Goal: Find specific page/section: Find specific page/section

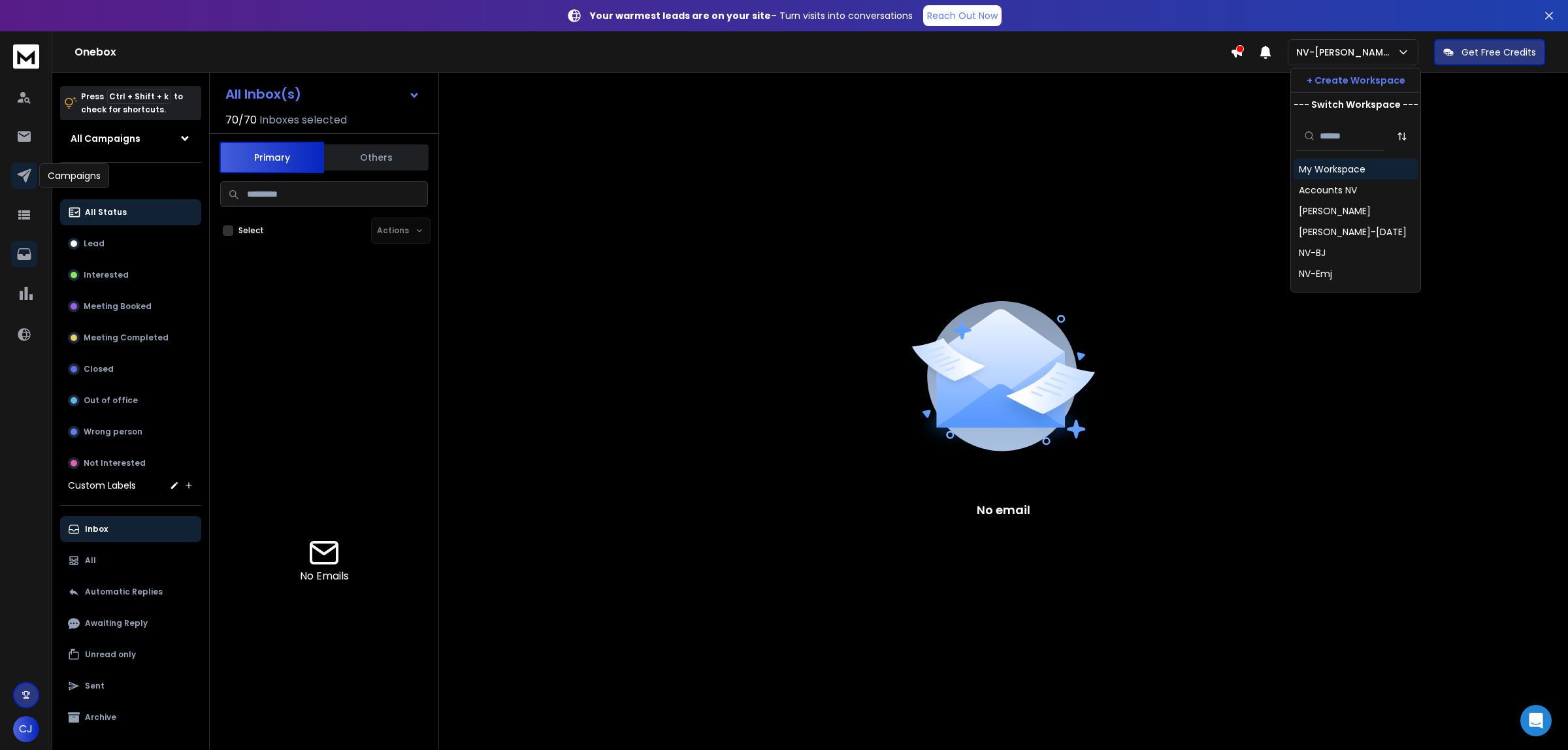
click at [24, 174] on icon at bounding box center [24, 175] width 15 height 15
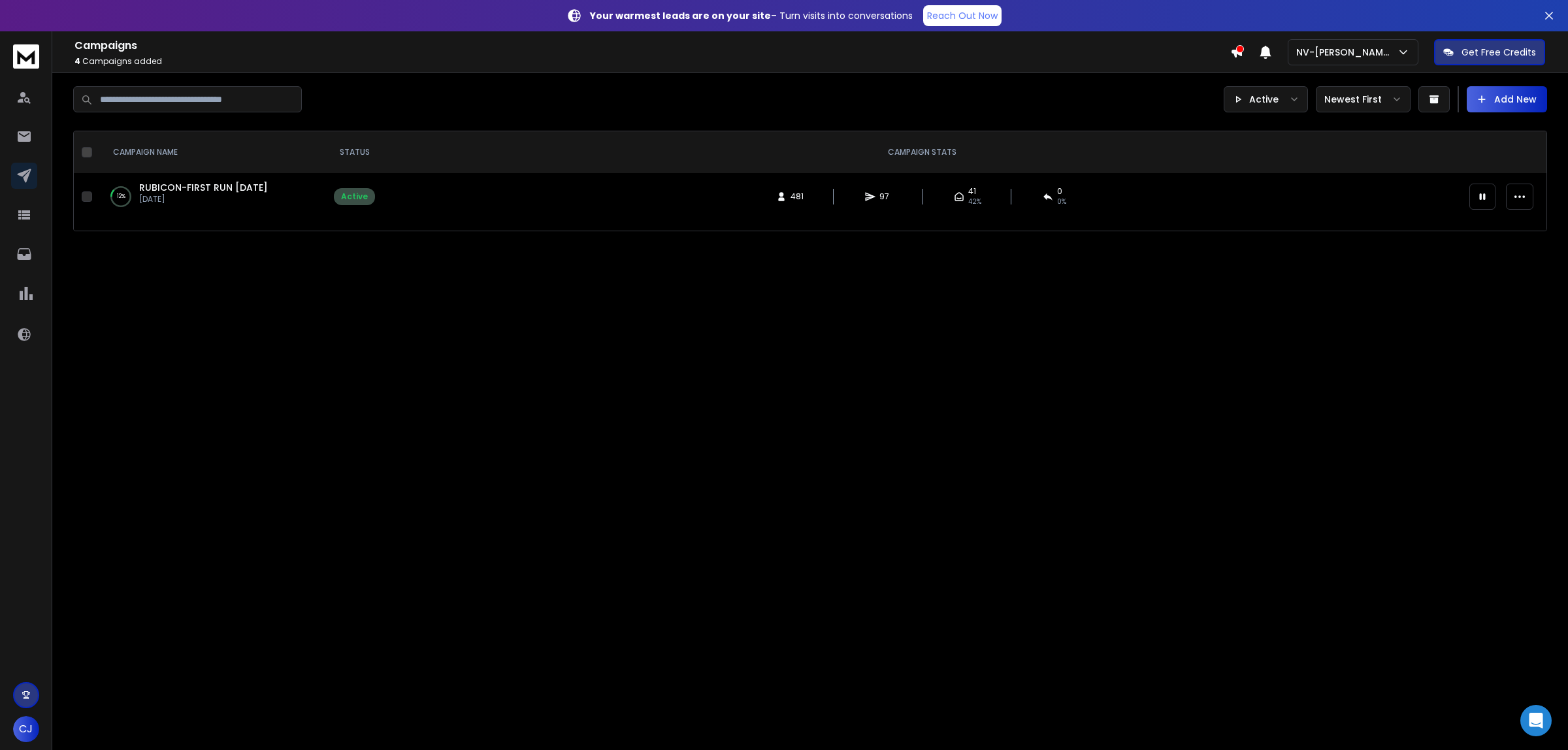
click at [603, 195] on div "481 97 41 42 % 0 0 %" at bounding box center [922, 196] width 1063 height 21
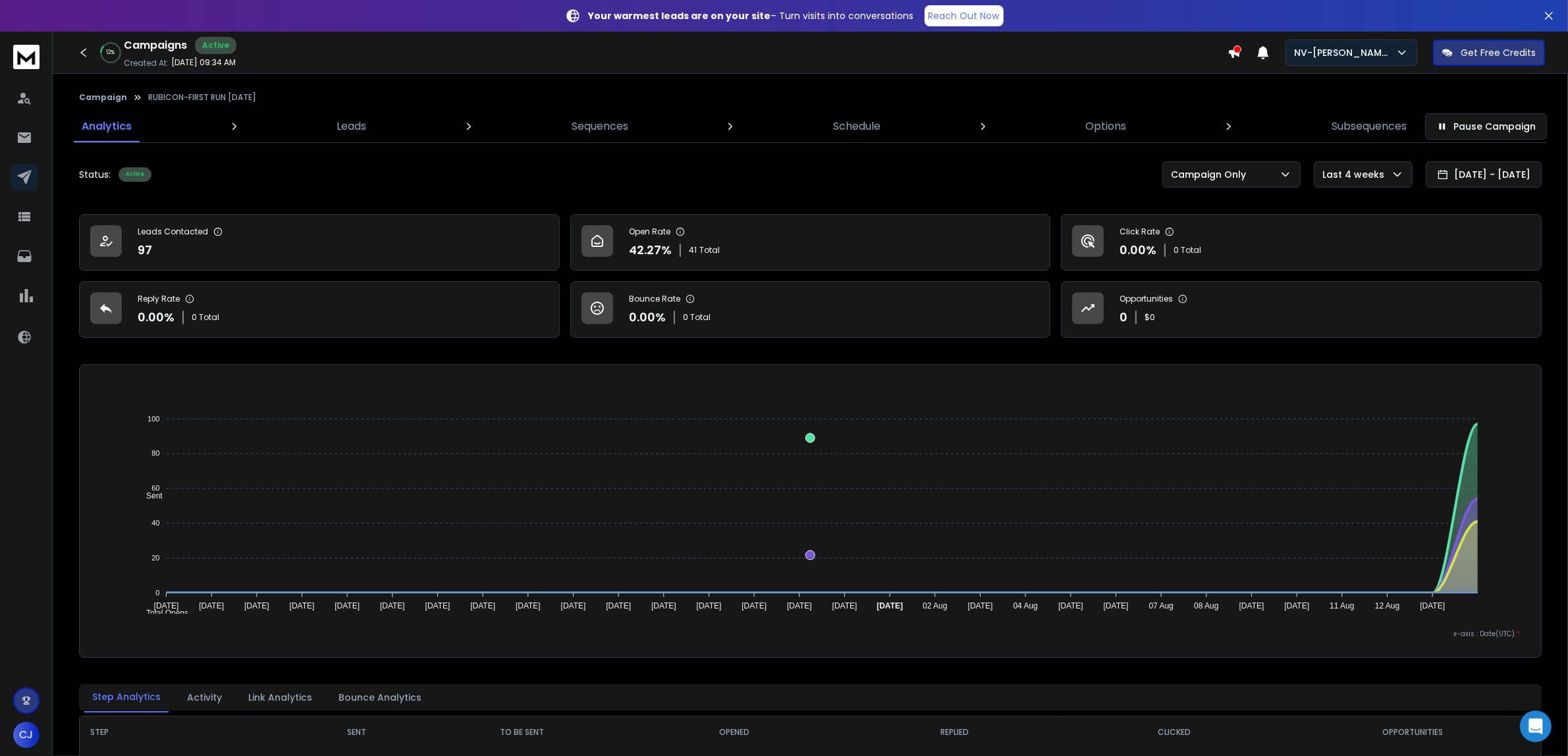
click at [1370, 46] on div "NV-[PERSON_NAME]" at bounding box center [1351, 52] width 115 height 13
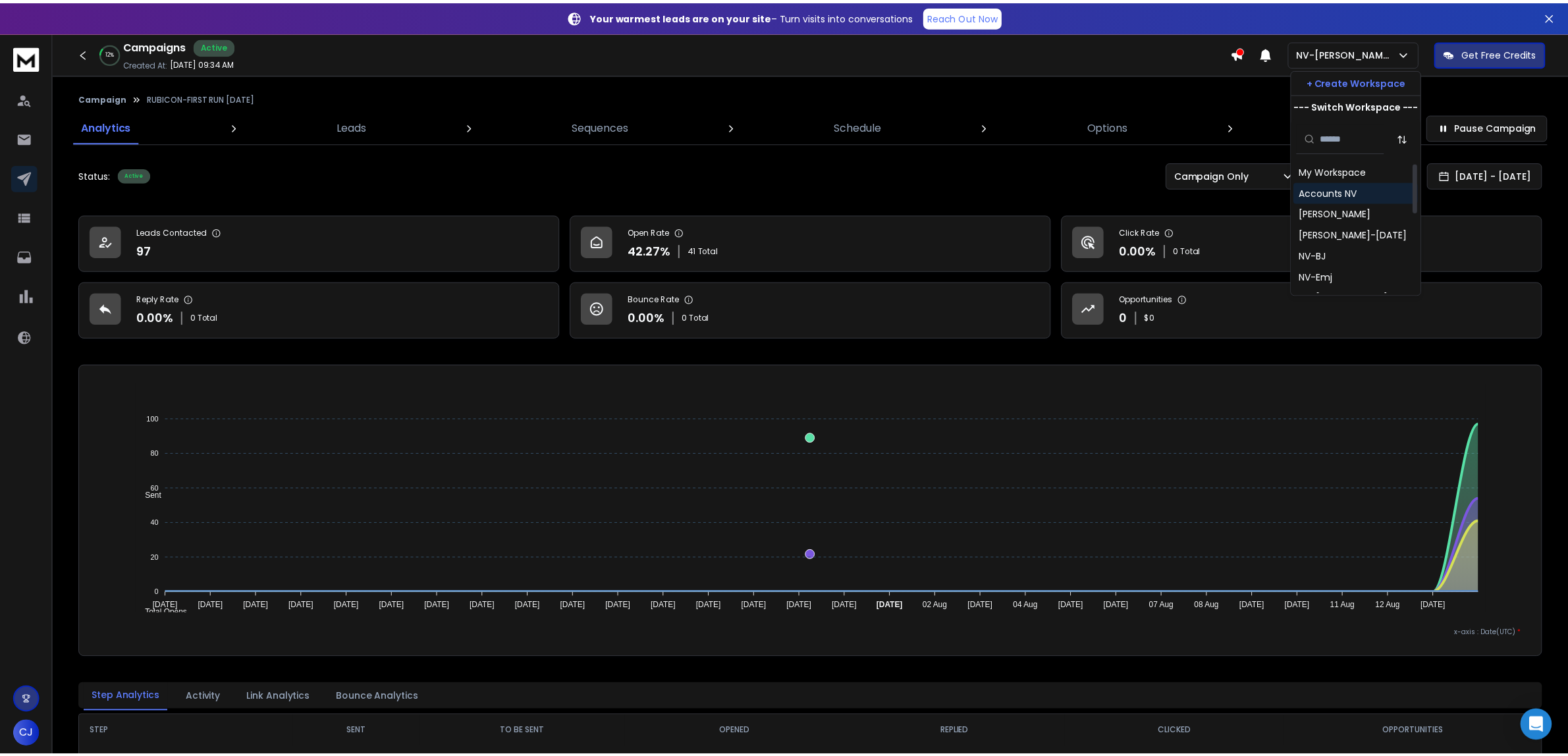
scroll to position [82, 0]
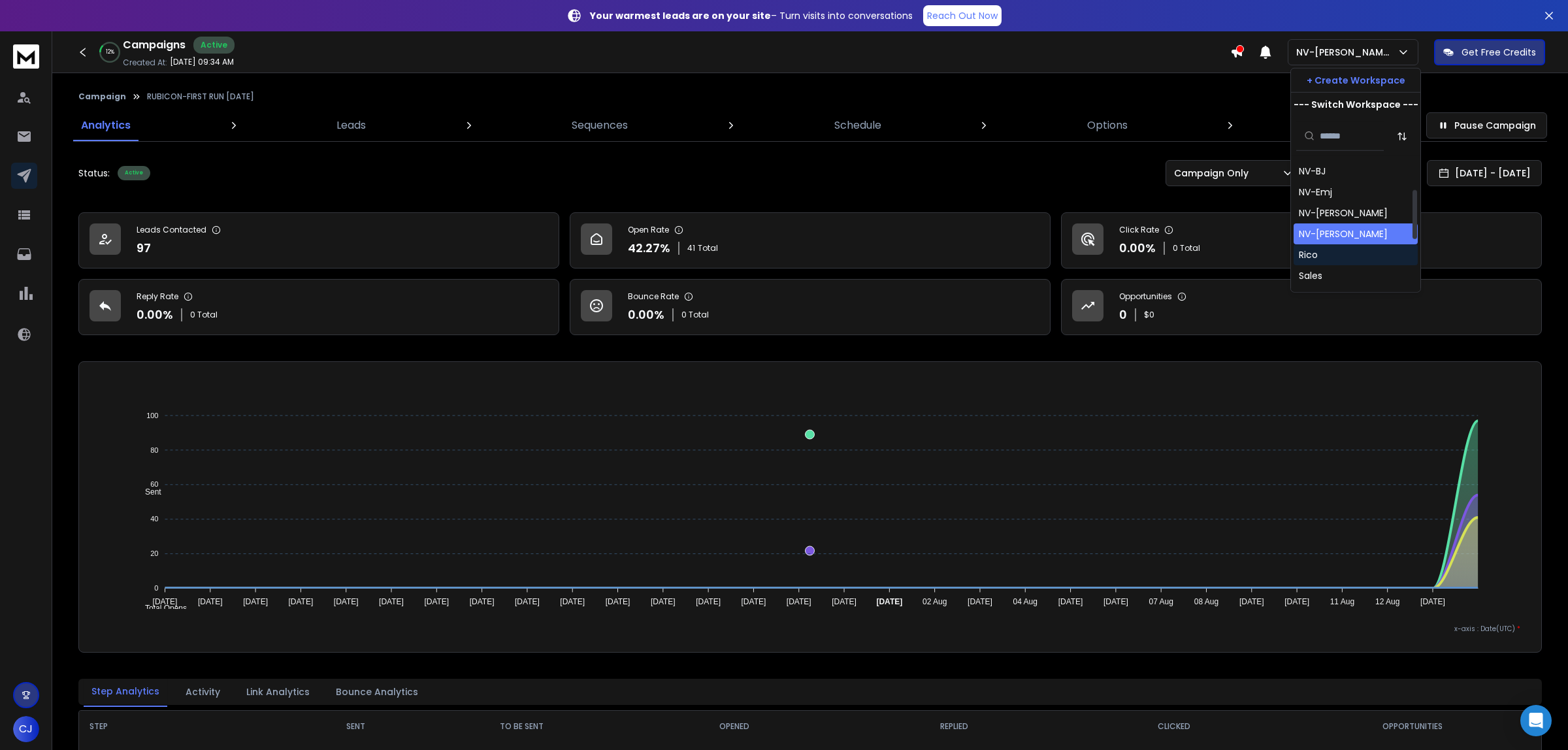
click at [1331, 256] on div "Rico" at bounding box center [1356, 254] width 124 height 21
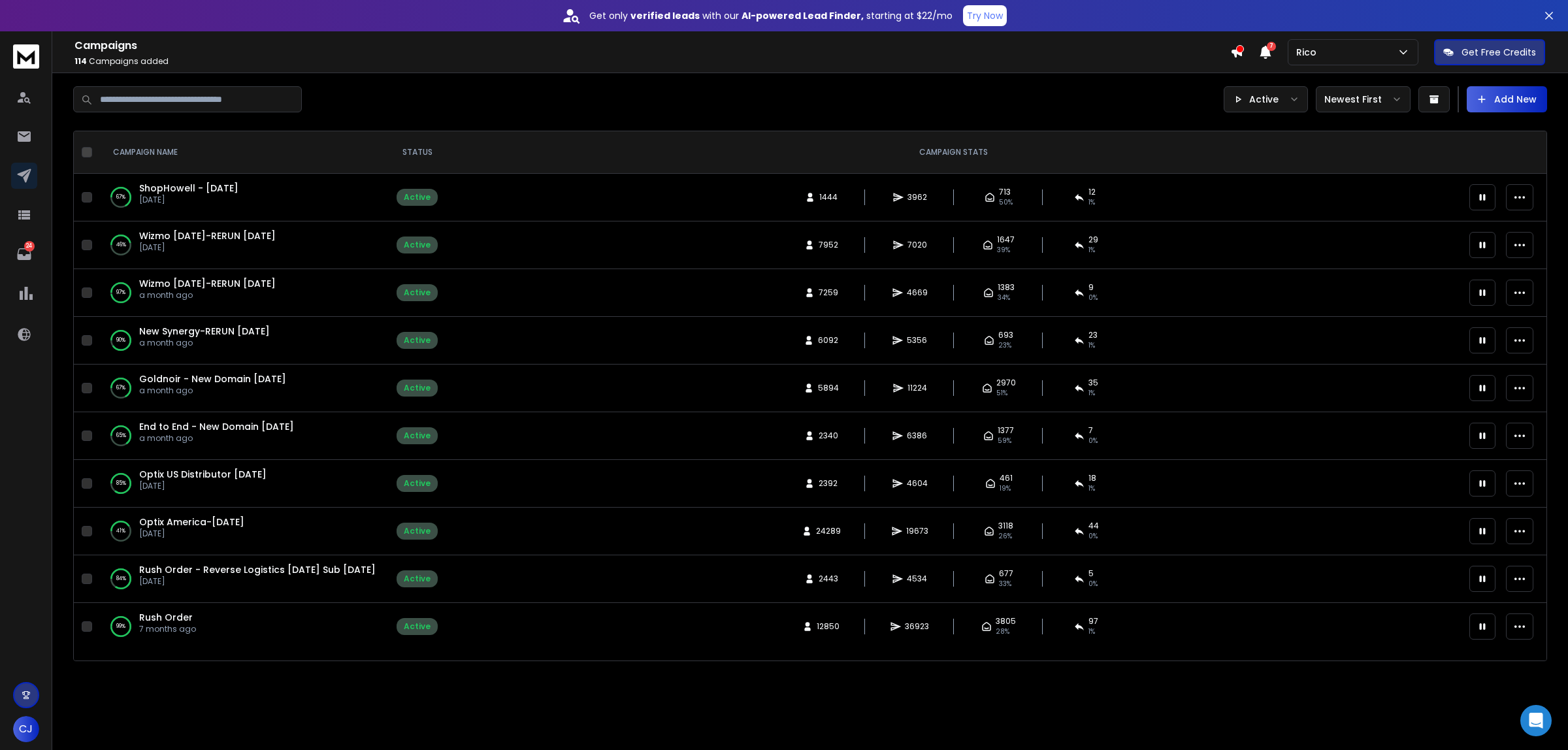
click at [733, 703] on div "Get only verified leads with our AI-powered Lead Finder, starting at $22/mo Try…" at bounding box center [784, 375] width 1568 height 750
click at [647, 700] on div "Get only verified leads with our AI-powered Lead Finder, starting at $22/mo Try…" at bounding box center [784, 375] width 1568 height 750
click at [16, 253] on icon at bounding box center [24, 254] width 15 height 15
